Goal: Task Accomplishment & Management: Manage account settings

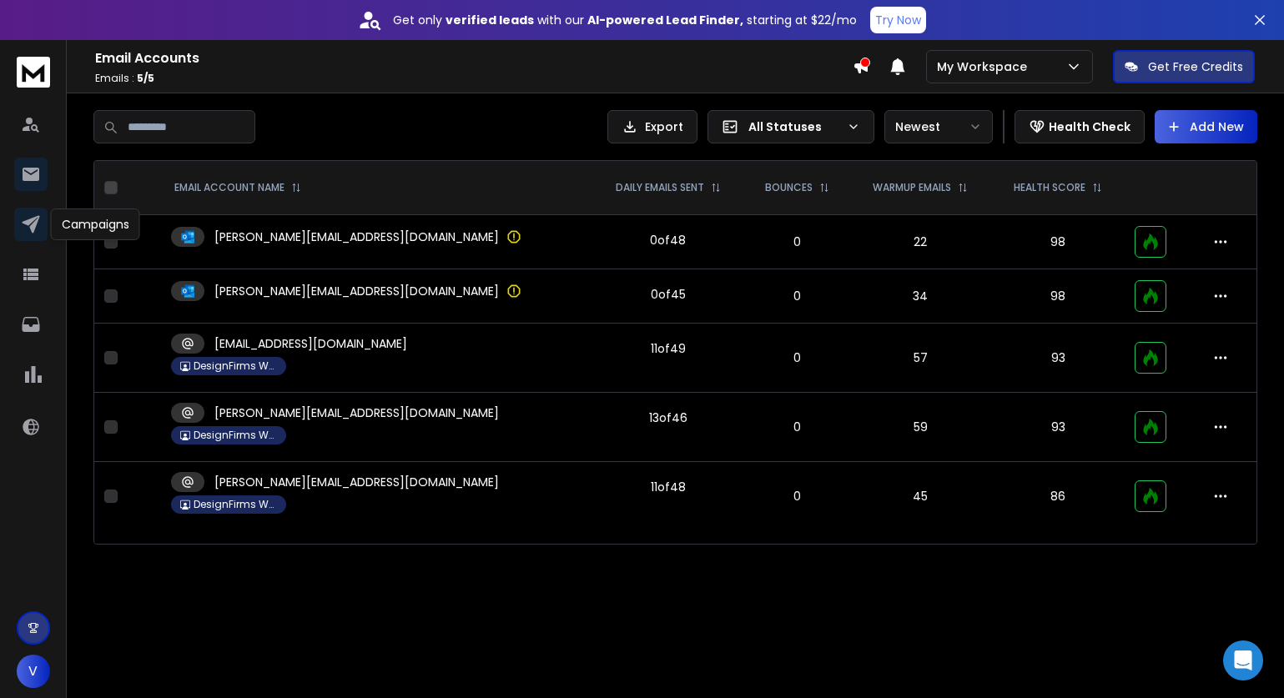
click at [33, 220] on icon at bounding box center [31, 224] width 20 height 20
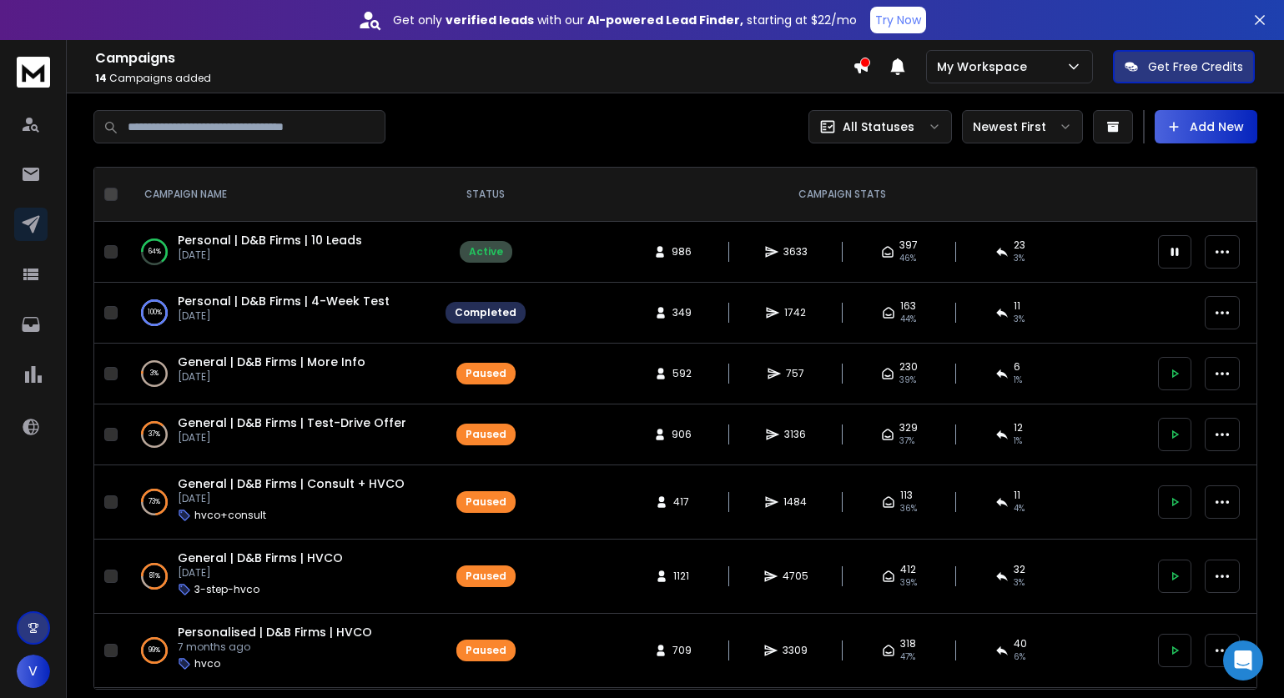
click at [238, 236] on span "Personal | D&B Firms | 10 Leads" at bounding box center [270, 240] width 184 height 17
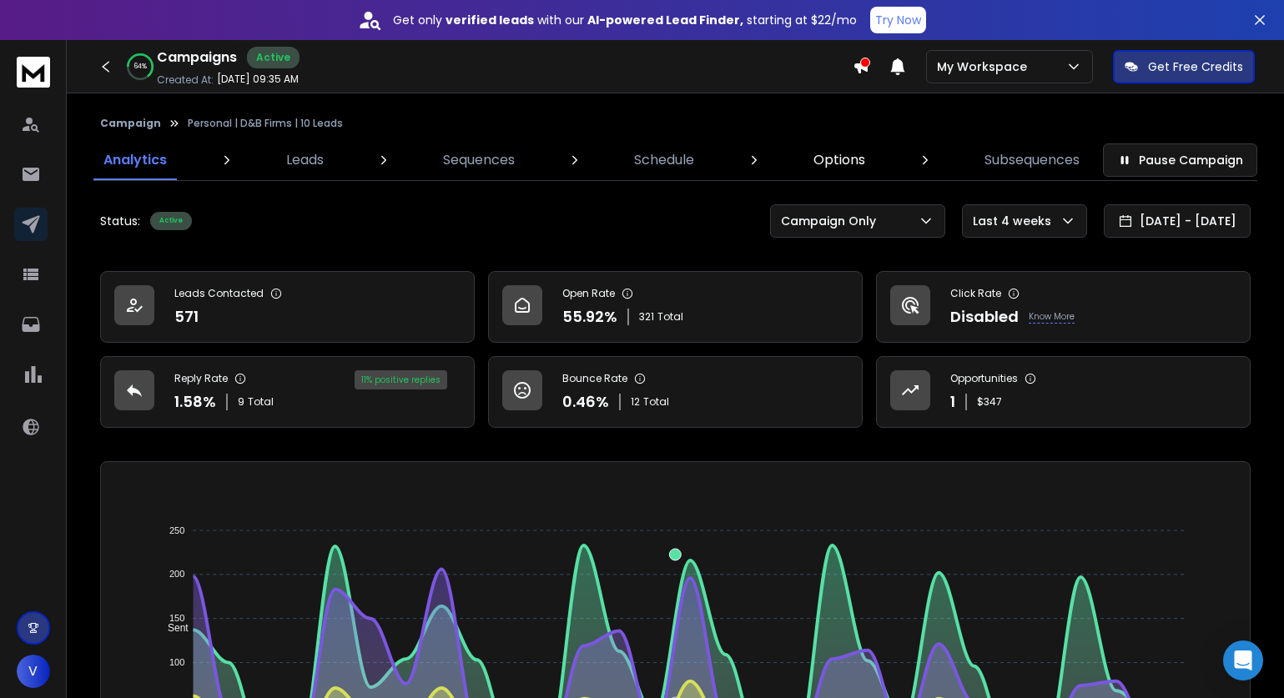
click at [841, 157] on p "Options" at bounding box center [839, 160] width 52 height 20
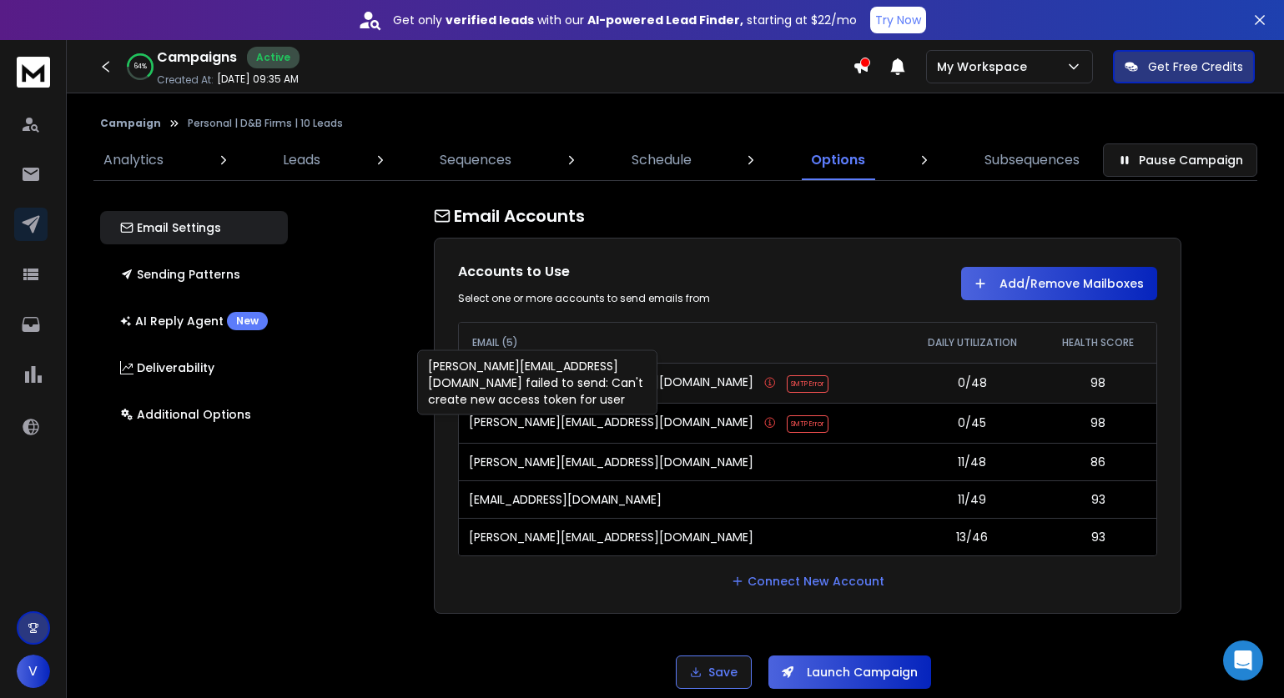
click at [763, 383] on icon at bounding box center [769, 382] width 13 height 13
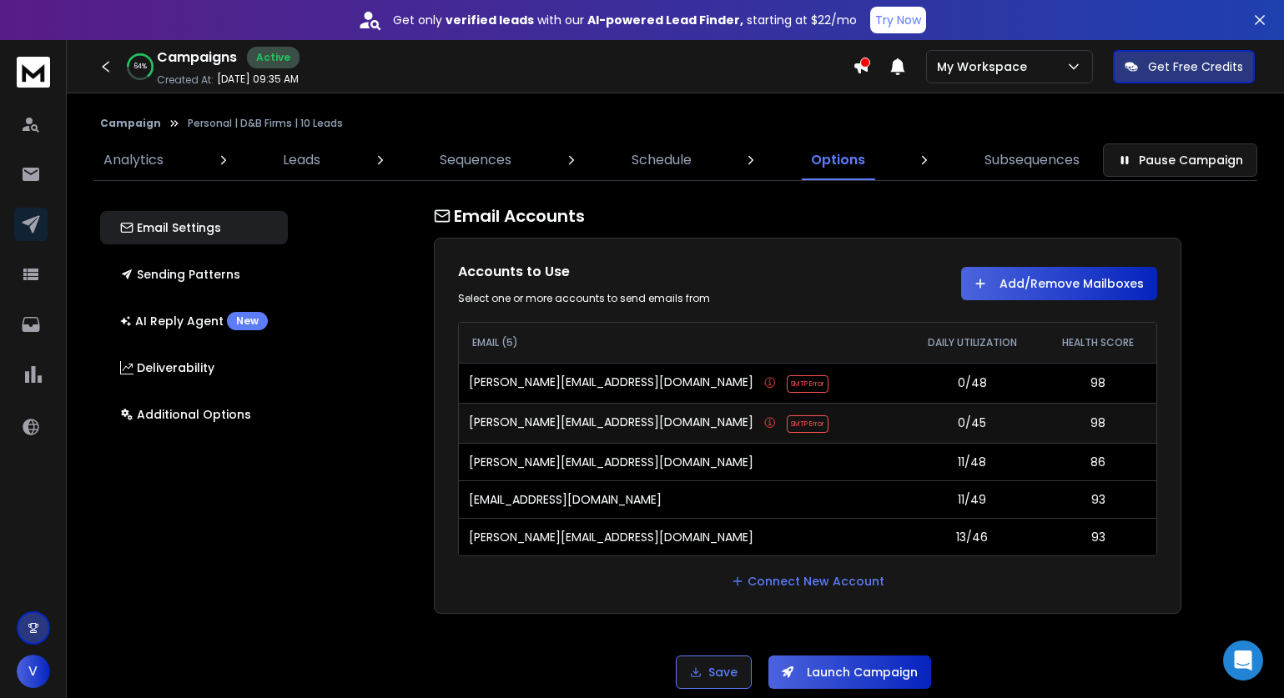
click at [787, 425] on span "SMTP Error" at bounding box center [808, 424] width 42 height 18
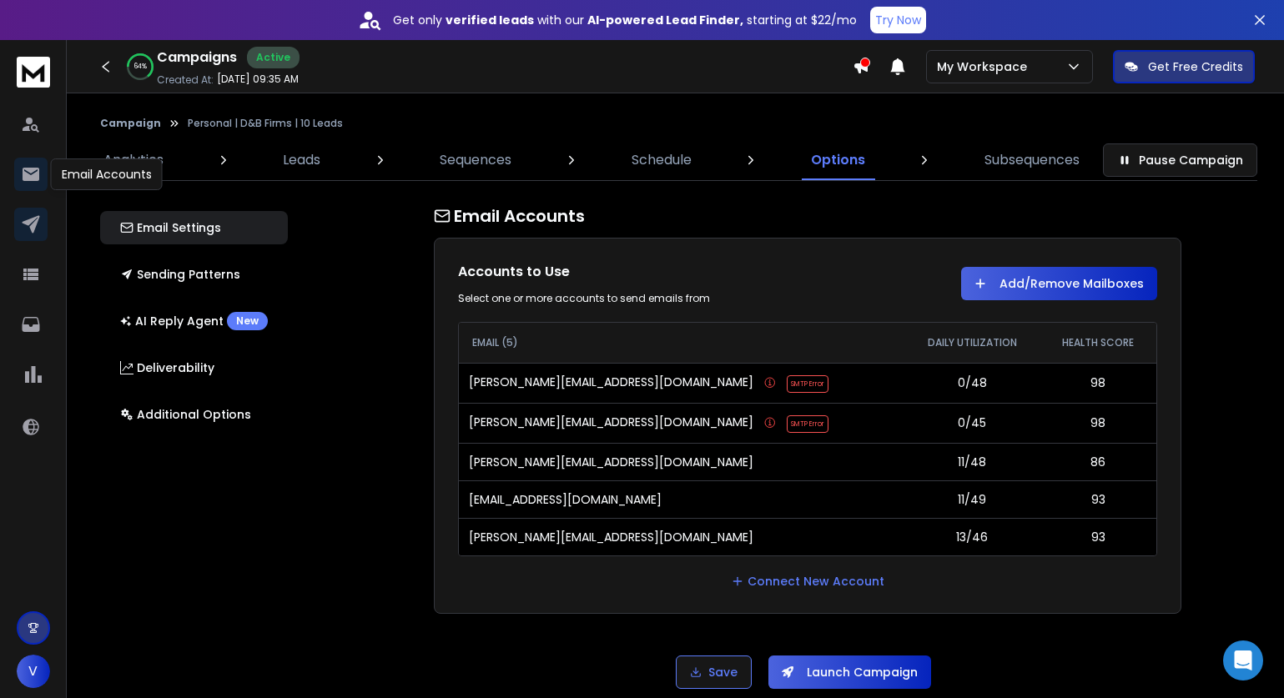
click at [36, 179] on icon at bounding box center [31, 174] width 17 height 13
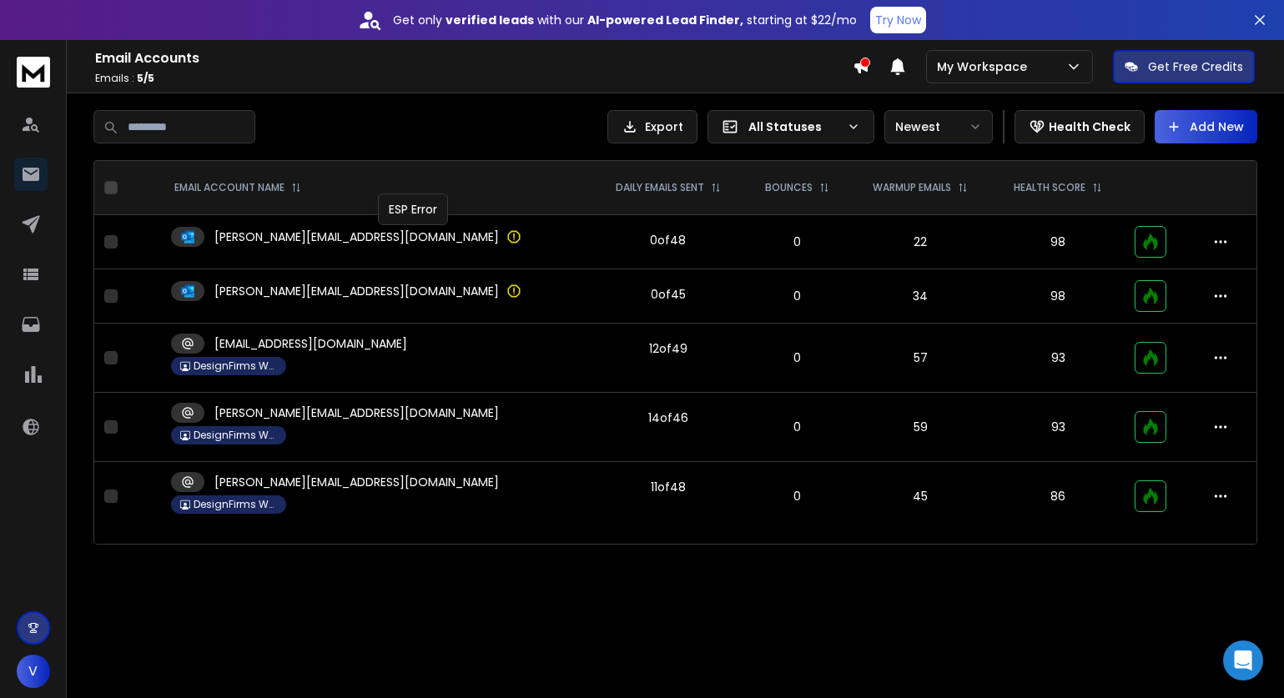
click at [513, 234] on icon at bounding box center [514, 236] width 2 height 5
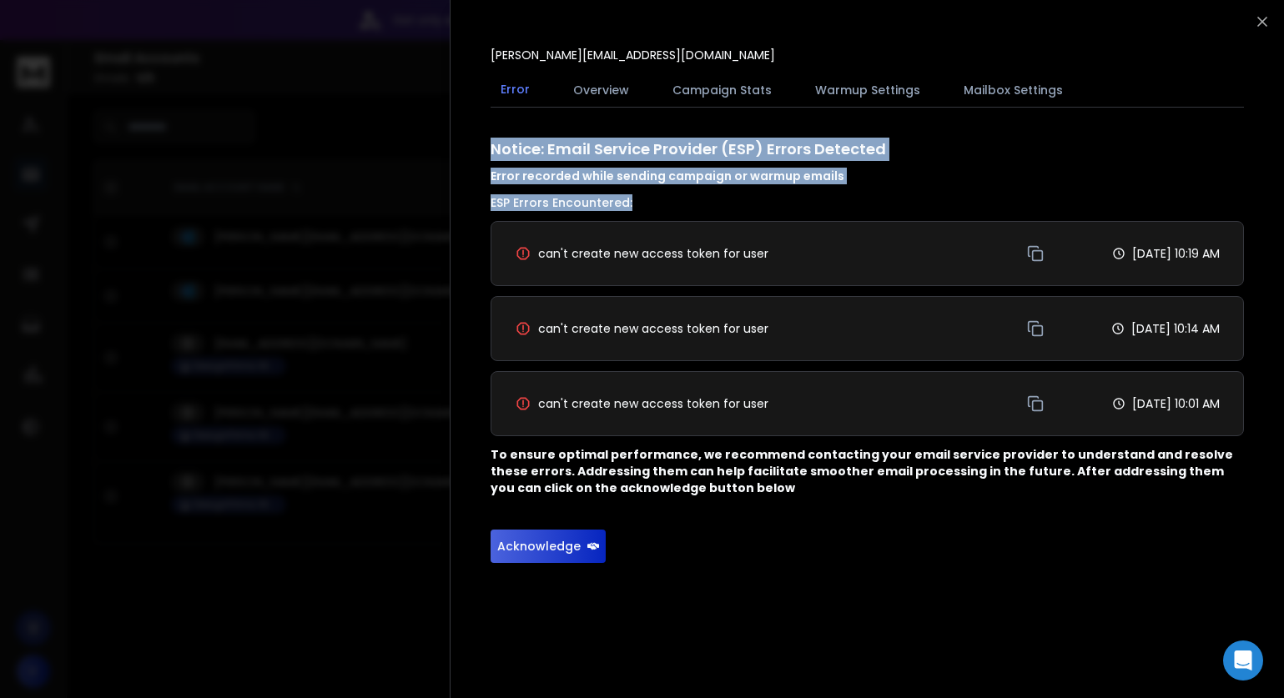
drag, startPoint x: 493, startPoint y: 149, endPoint x: 697, endPoint y: 196, distance: 209.0
click at [697, 196] on div "Notice: Email Service Provider (ESP) Errors Detected Error recorded while sendi…" at bounding box center [867, 317] width 753 height 359
